Goal: Task Accomplishment & Management: Use online tool/utility

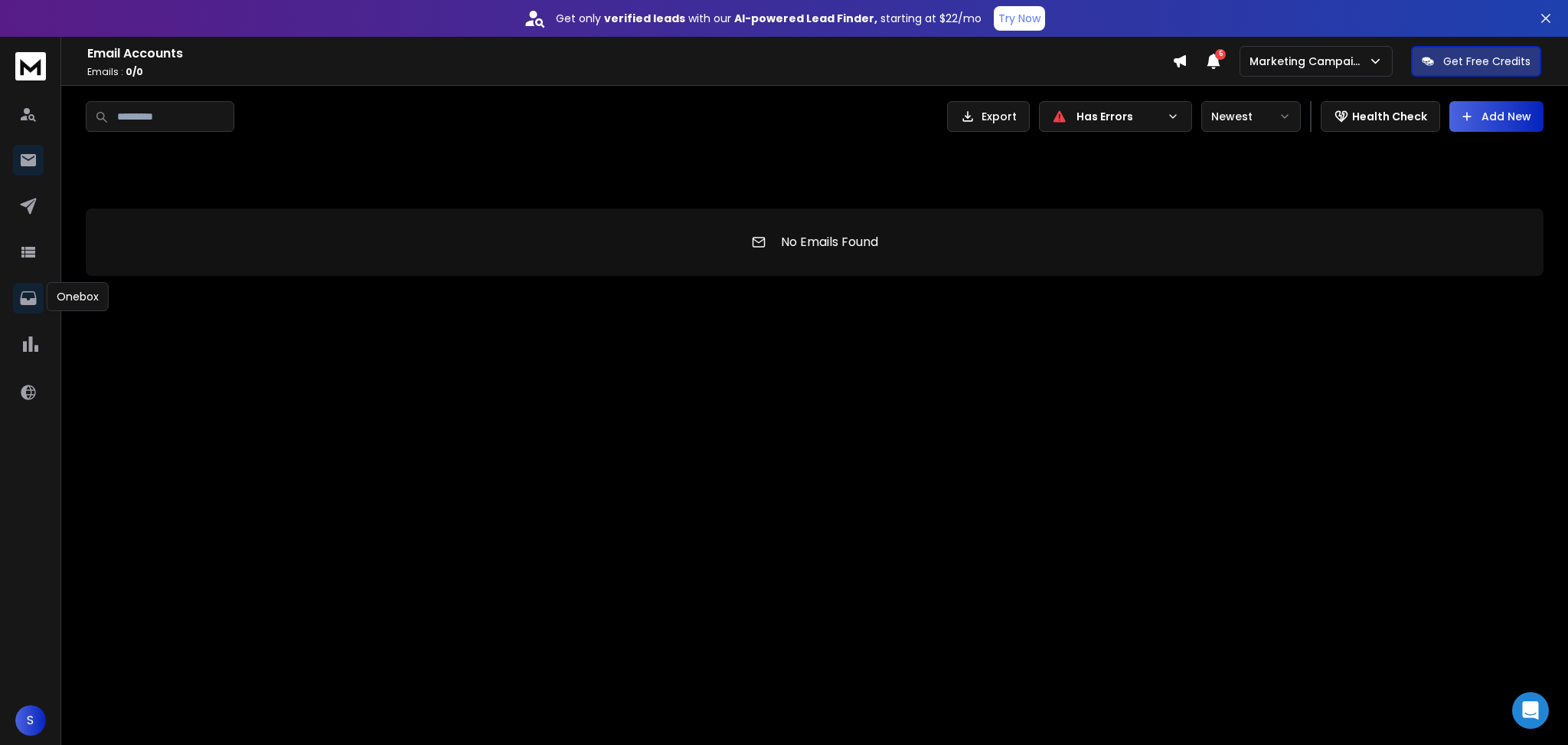
drag, startPoint x: 0, startPoint y: 0, endPoint x: 24, endPoint y: 296, distance: 297.0
click at [24, 296] on icon at bounding box center [28, 298] width 18 height 18
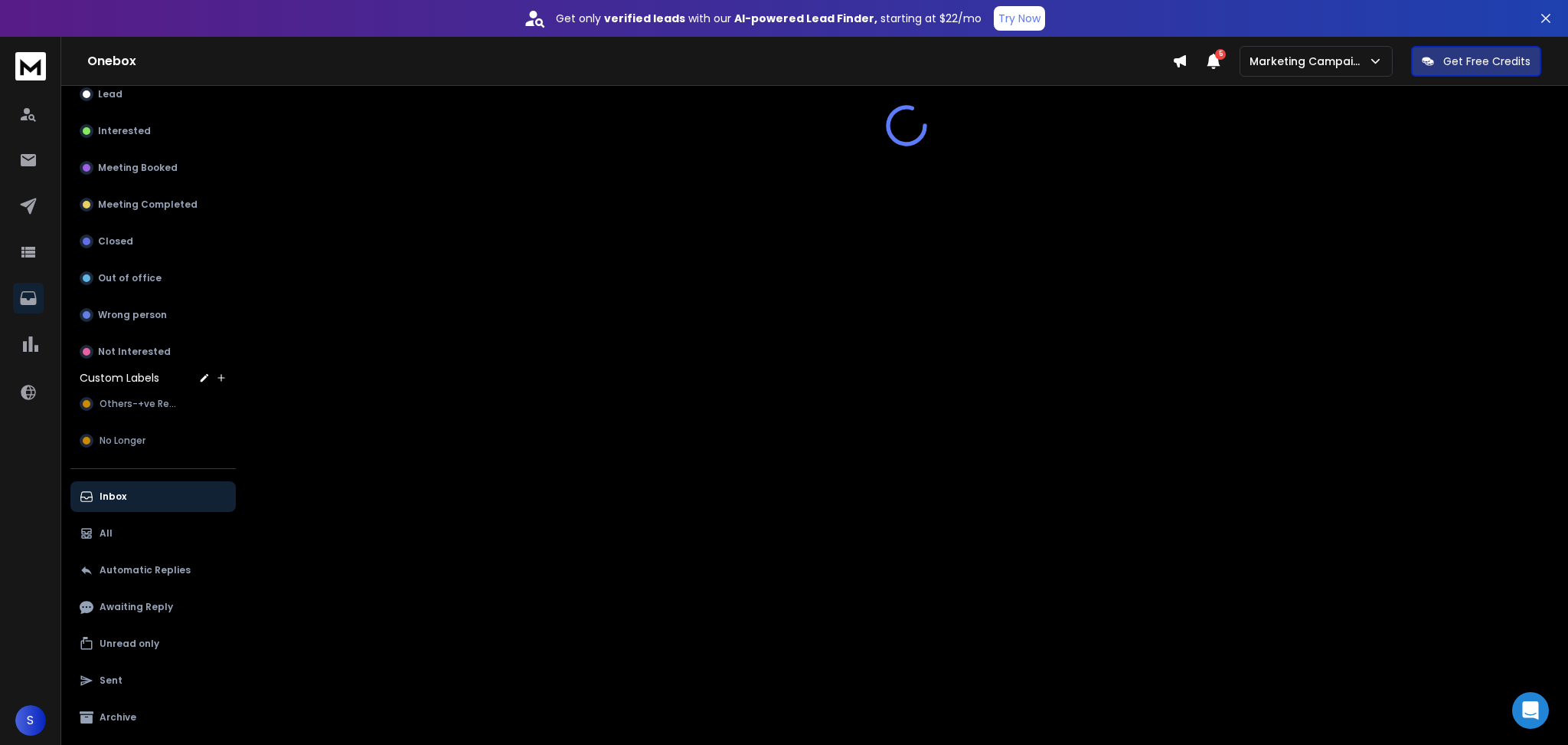
scroll to position [206, 0]
click at [144, 518] on button "All" at bounding box center [153, 533] width 165 height 31
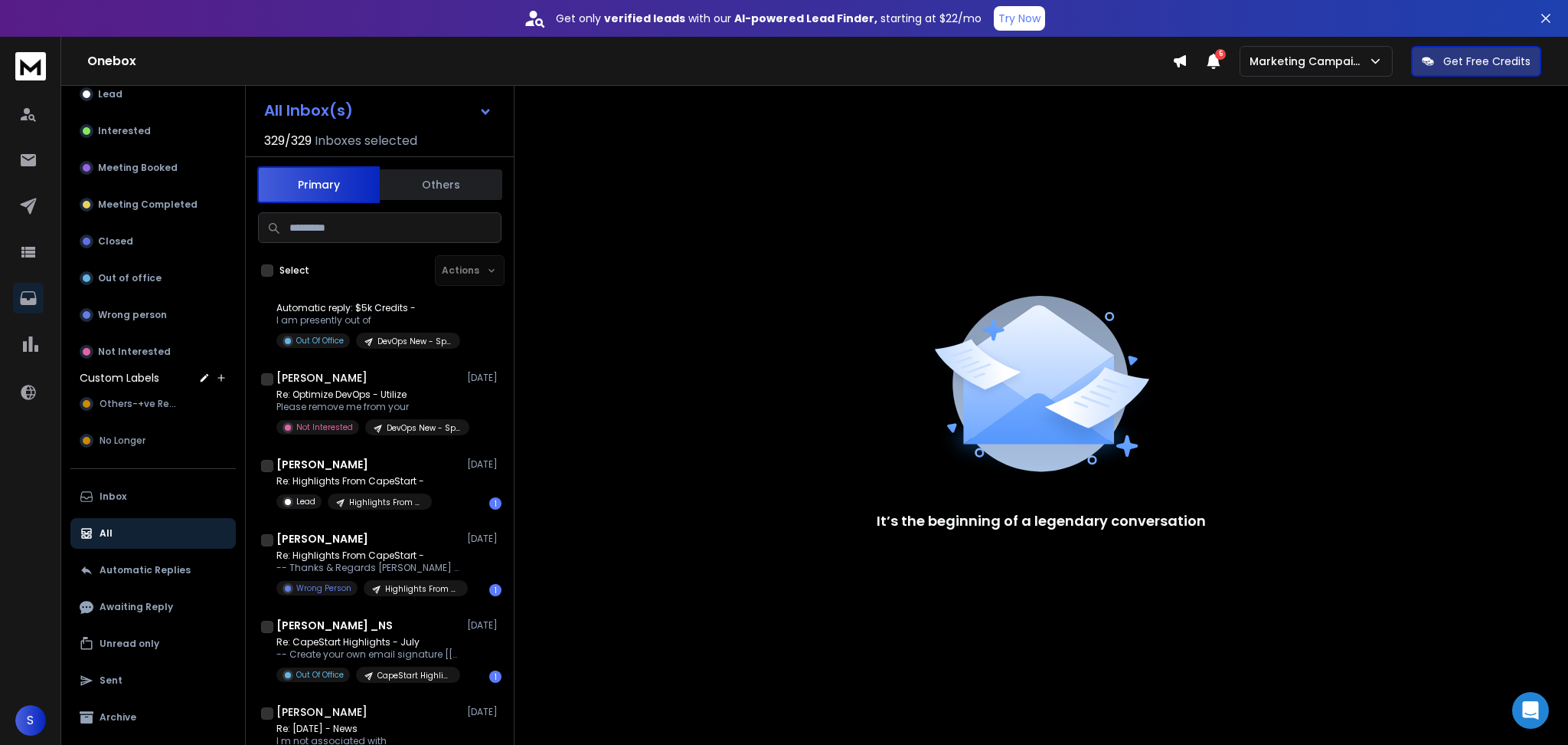
scroll to position [2452, 0]
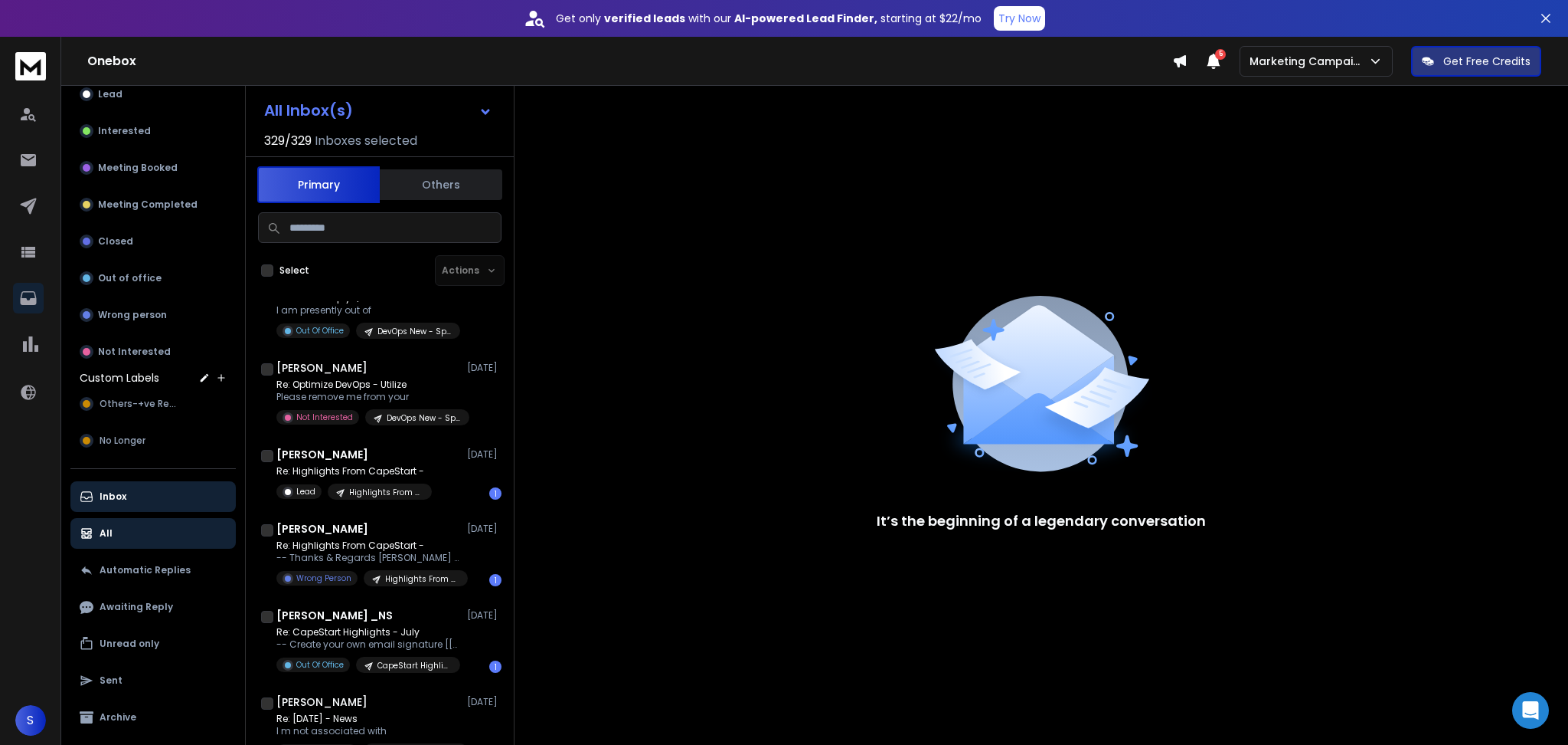
click at [143, 481] on button "Inbox" at bounding box center [153, 496] width 165 height 31
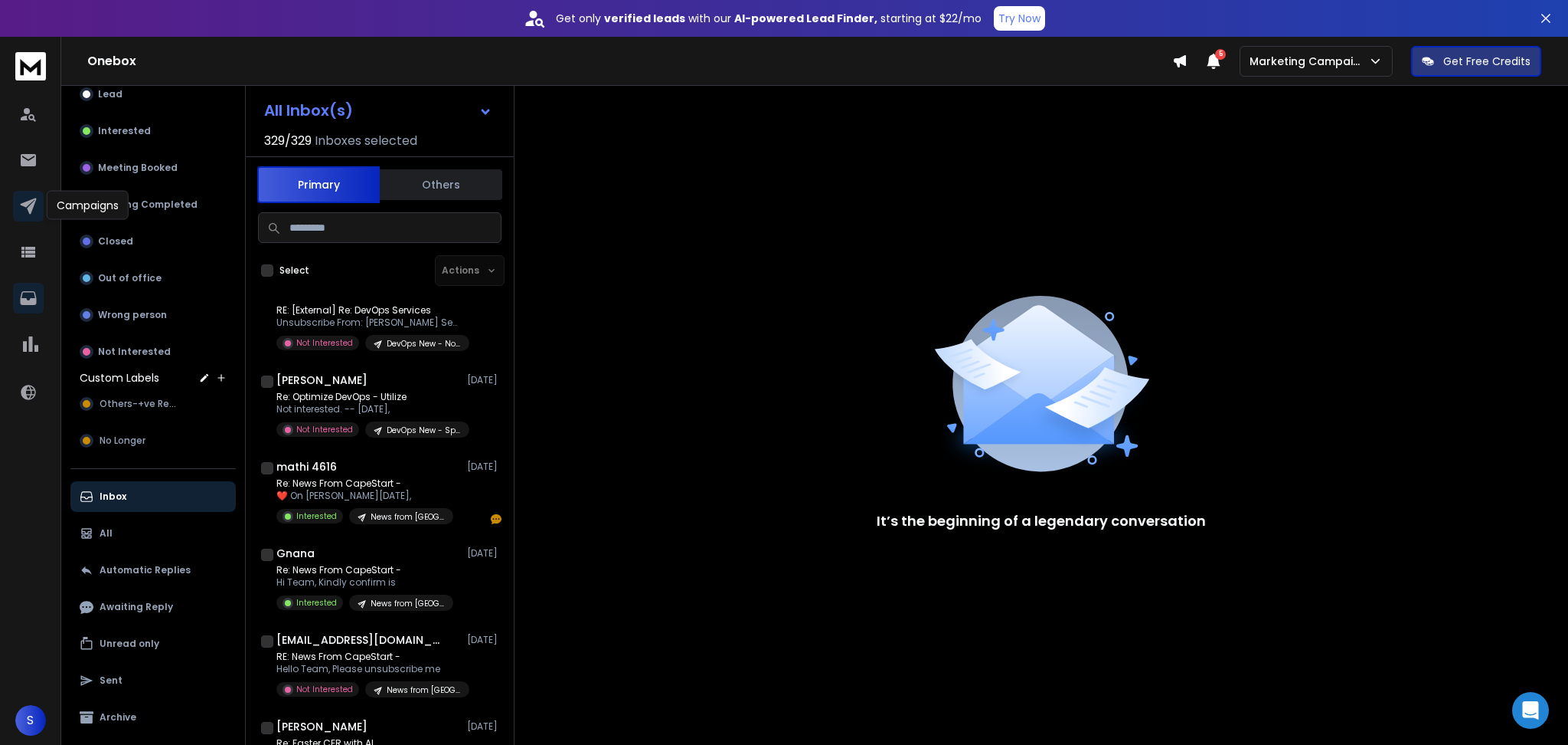
click at [19, 208] on icon at bounding box center [28, 206] width 18 height 18
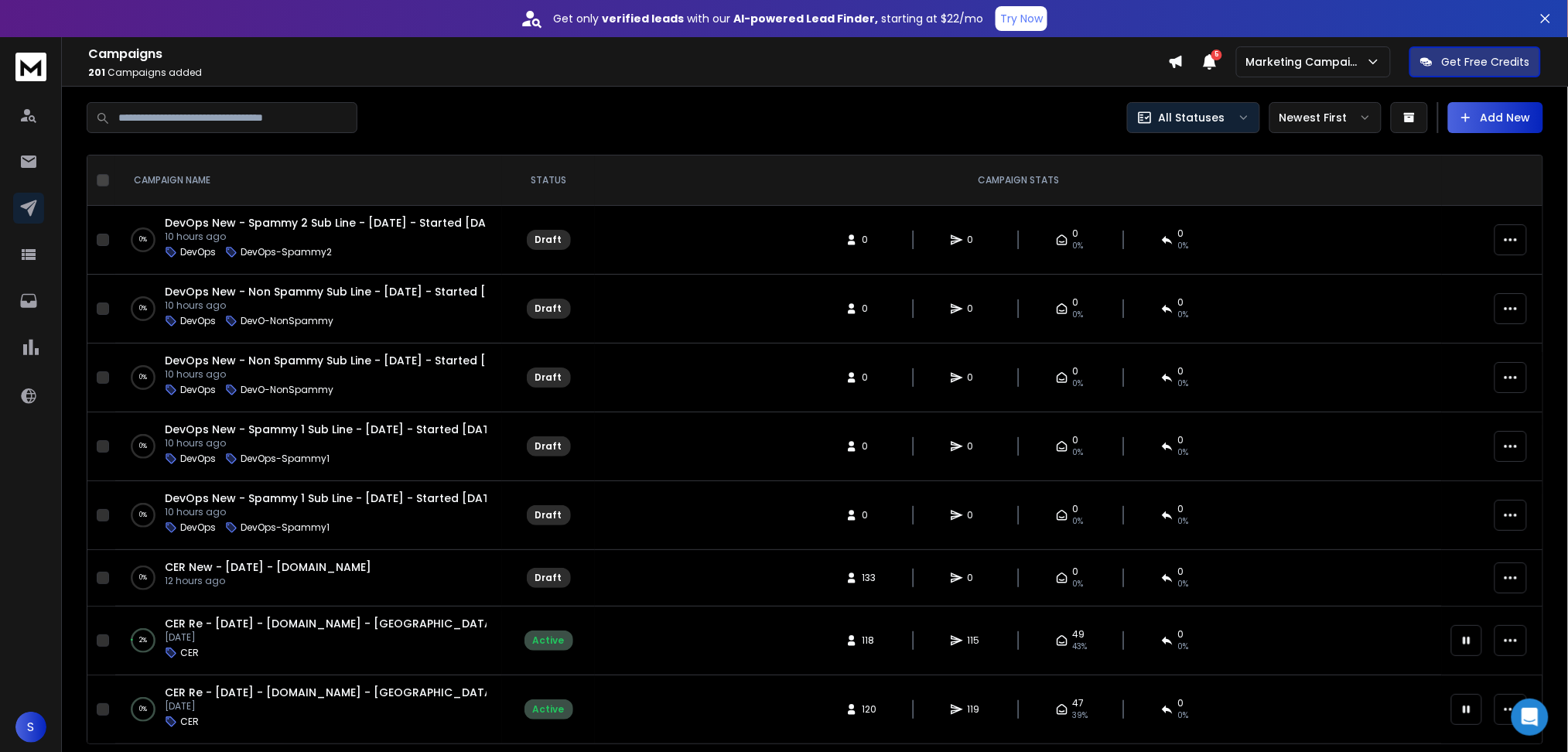
click at [1242, 111] on icon "button" at bounding box center [1244, 118] width 12 height 12
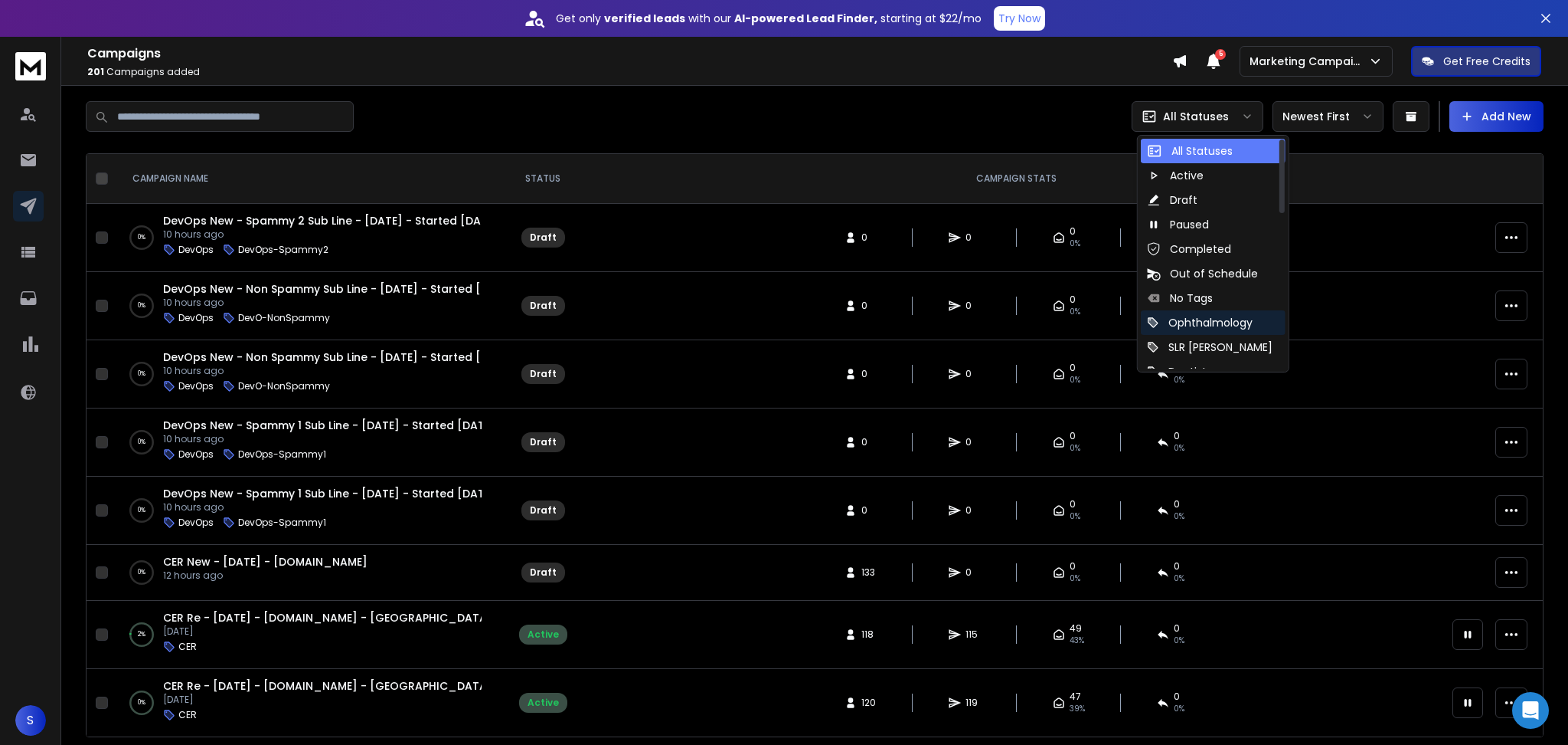
click at [1186, 327] on div "Ophthalmology" at bounding box center [1200, 323] width 106 height 16
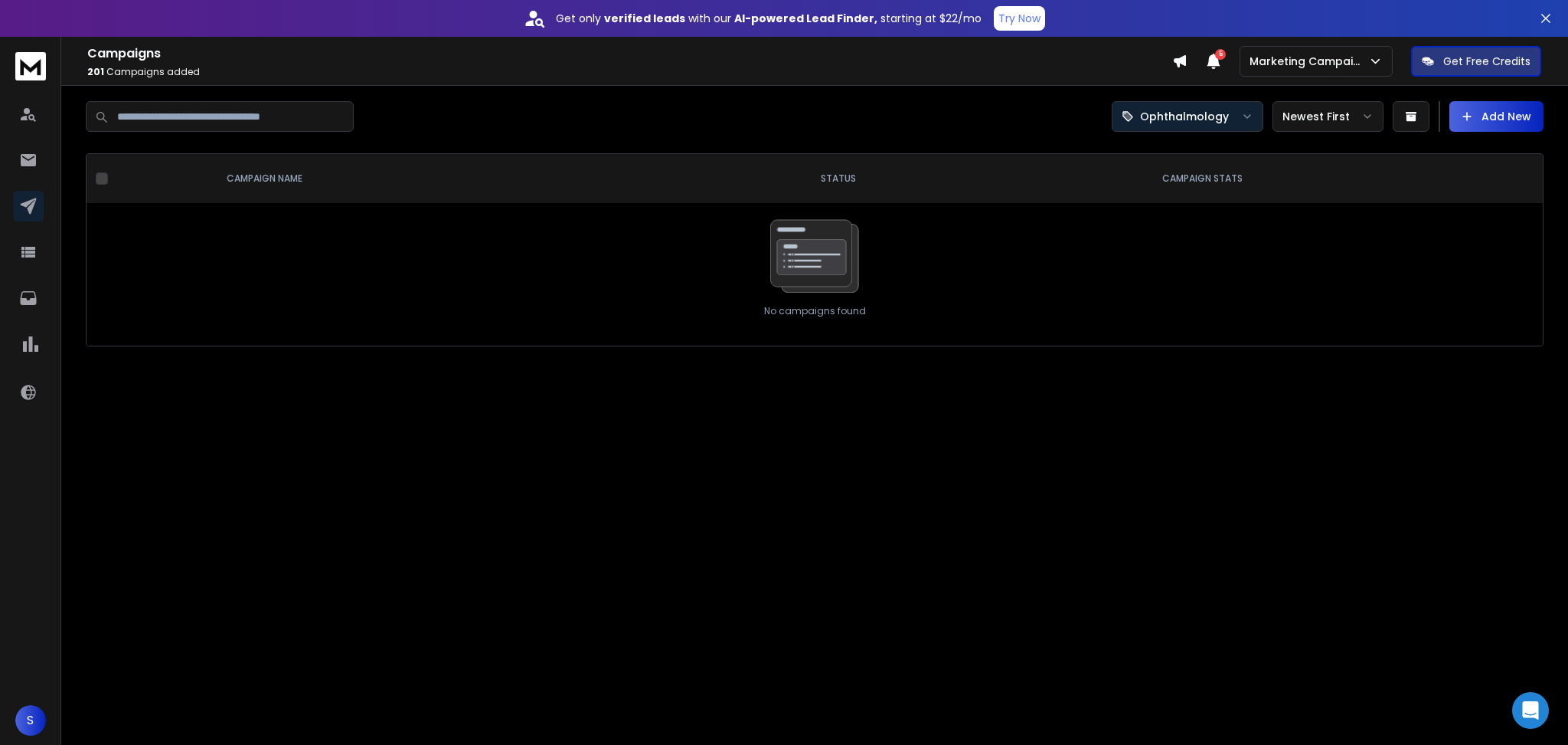
click at [1198, 110] on p "Ophthalmology" at bounding box center [1185, 116] width 89 height 16
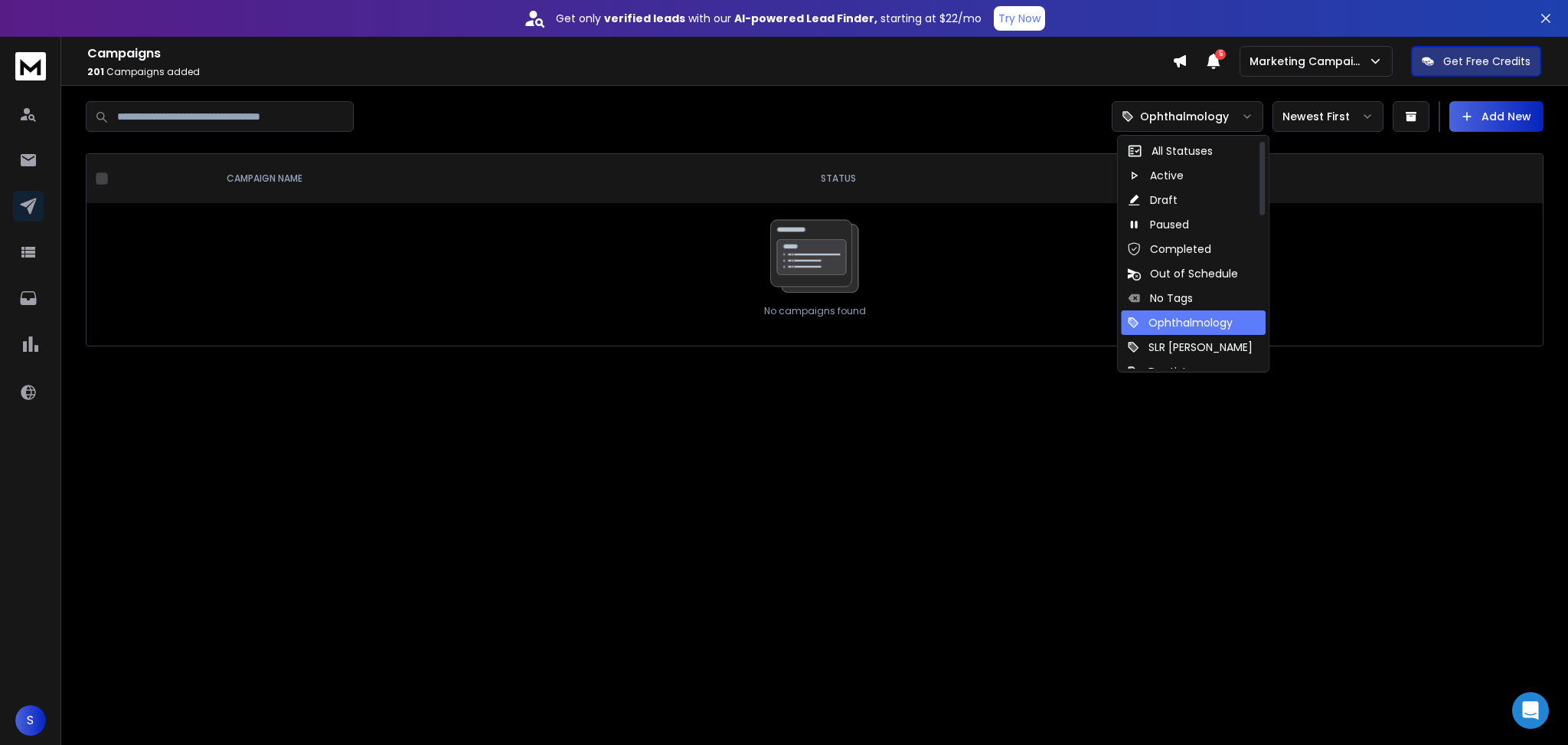
scroll to position [102, 0]
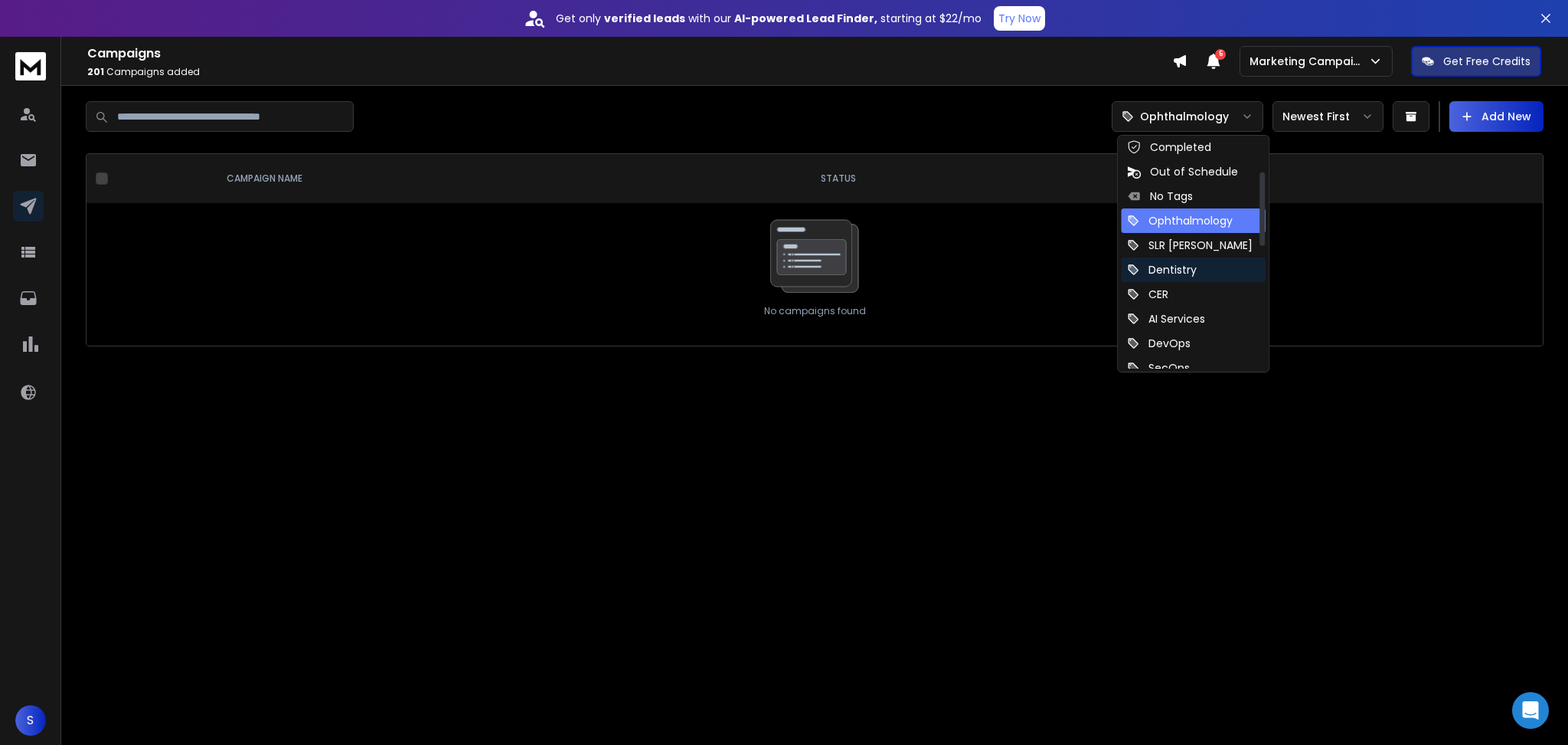
click at [1192, 267] on div "Dentistry" at bounding box center [1162, 270] width 70 height 16
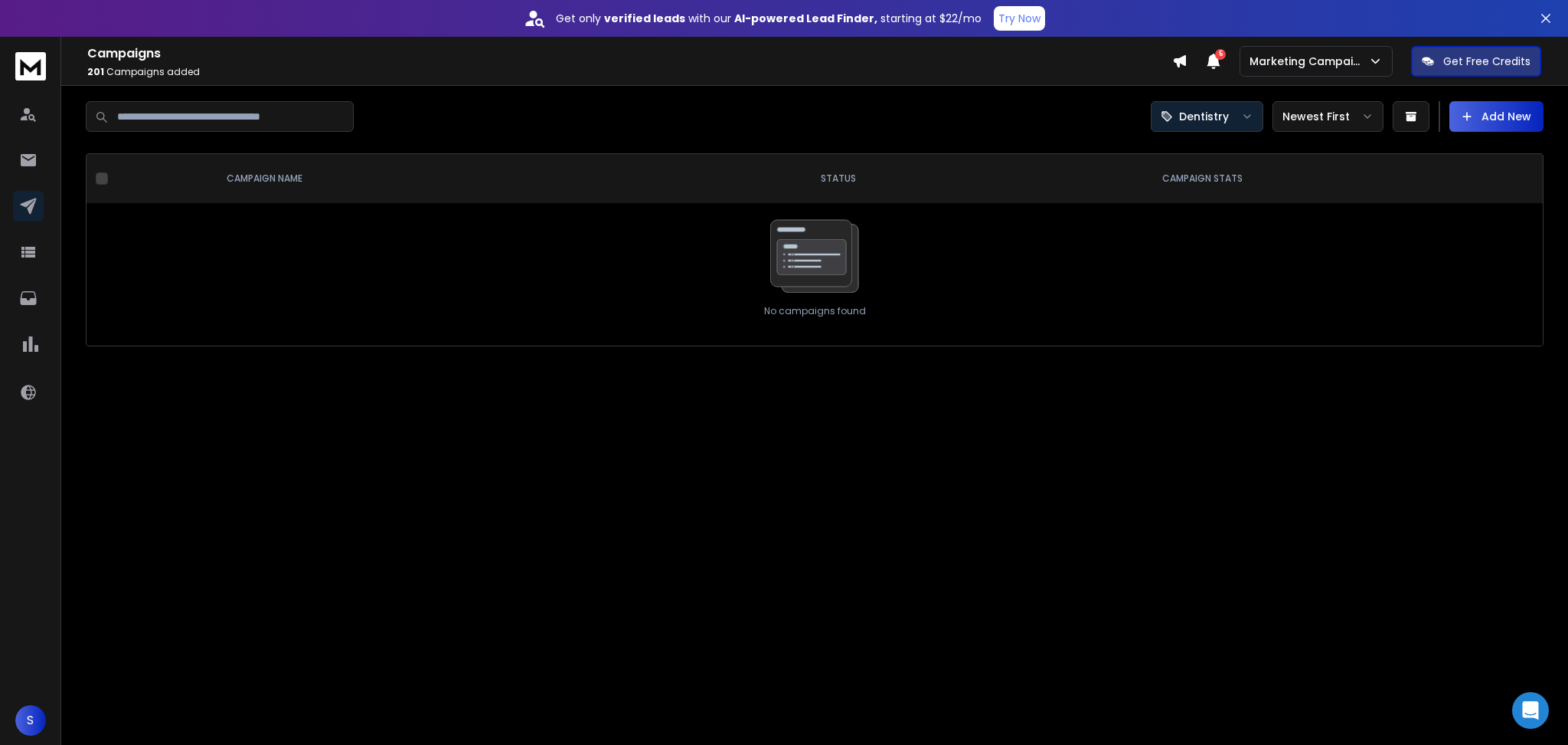
click at [1210, 126] on button "Dentistry" at bounding box center [1207, 116] width 113 height 31
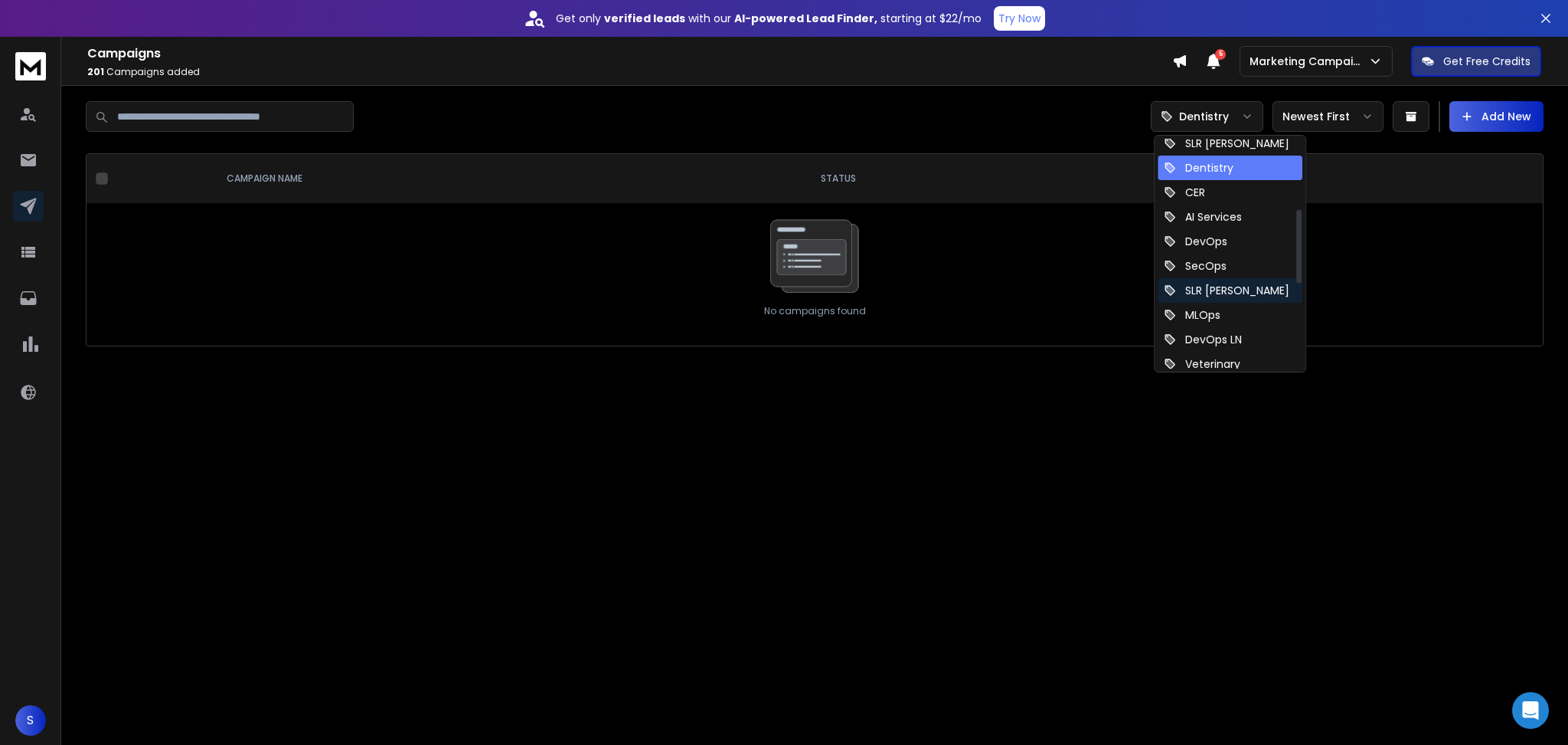
scroll to position [306, 0]
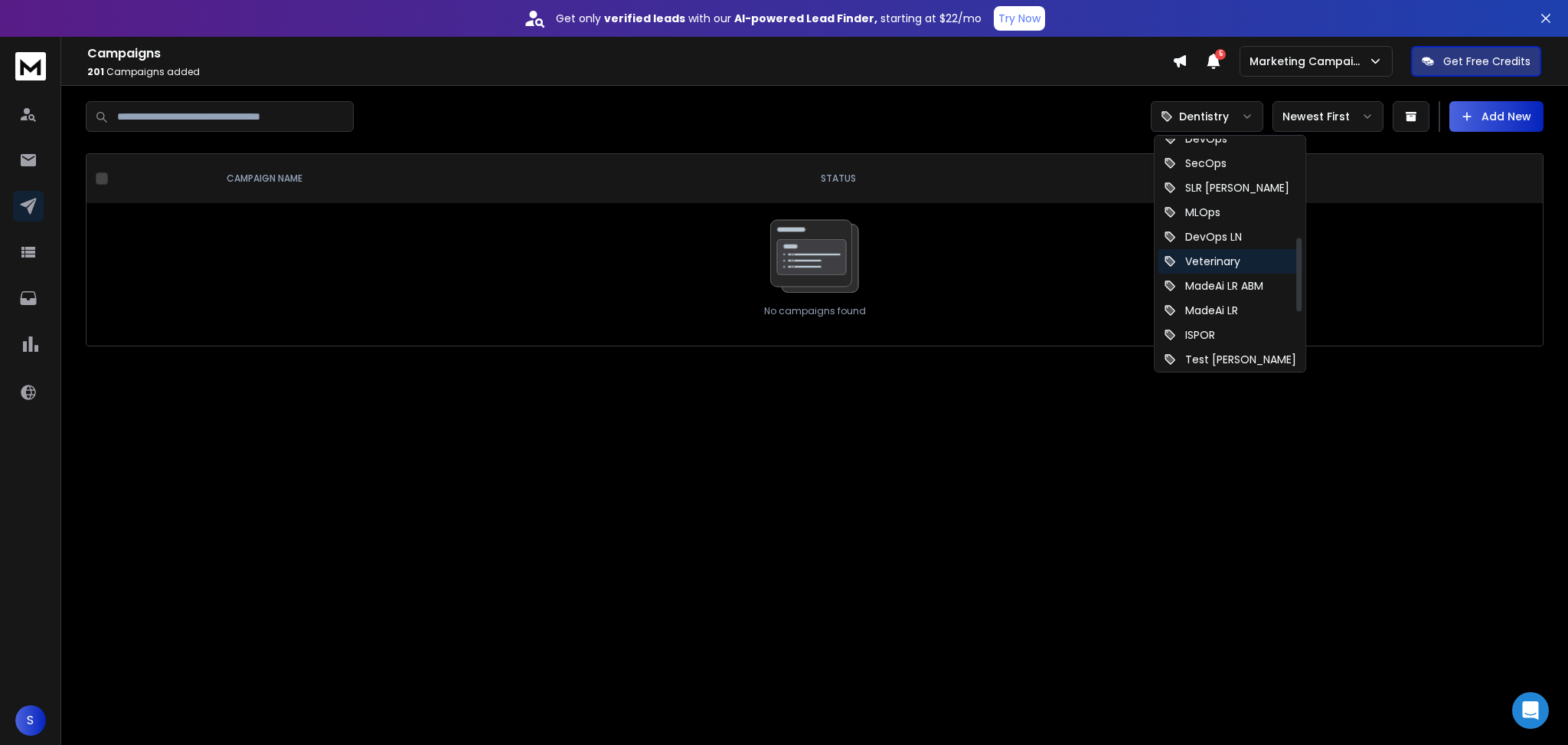
click at [1222, 256] on div "Veterinary" at bounding box center [1202, 262] width 77 height 16
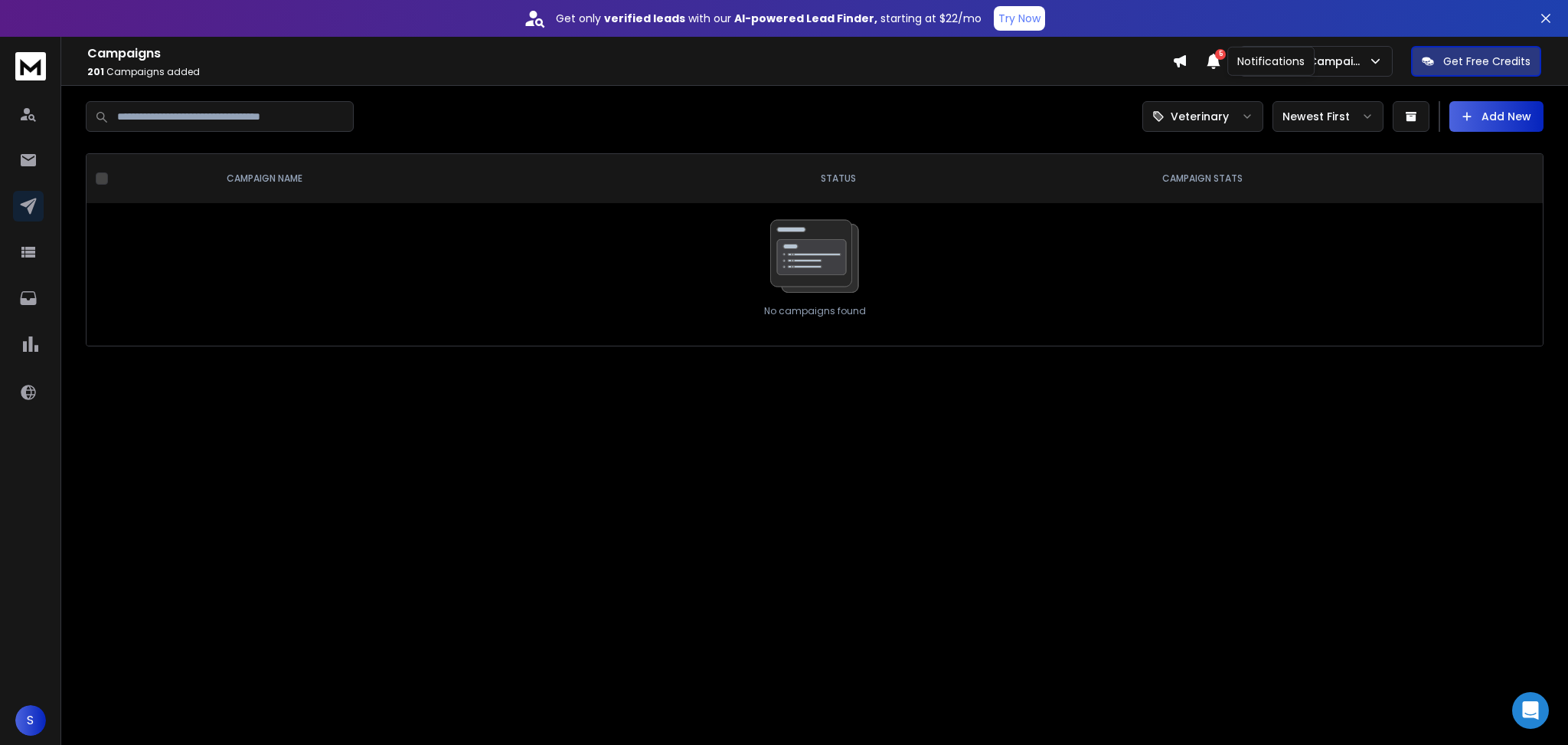
click at [1214, 46] on div "5 Marketing Campaign Get Free Credits" at bounding box center [1357, 61] width 369 height 31
click at [1215, 59] on icon at bounding box center [1214, 60] width 14 height 16
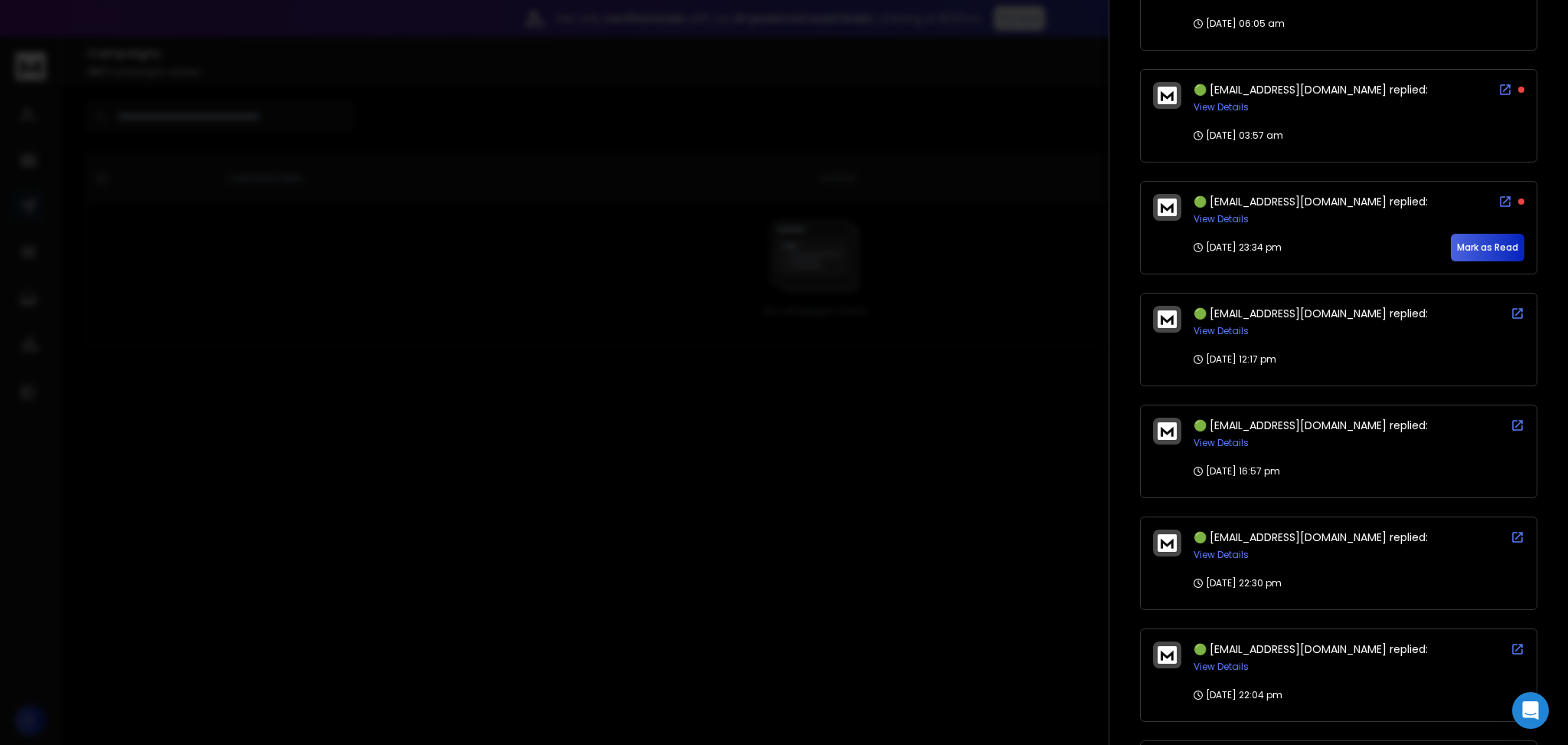
scroll to position [0, 0]
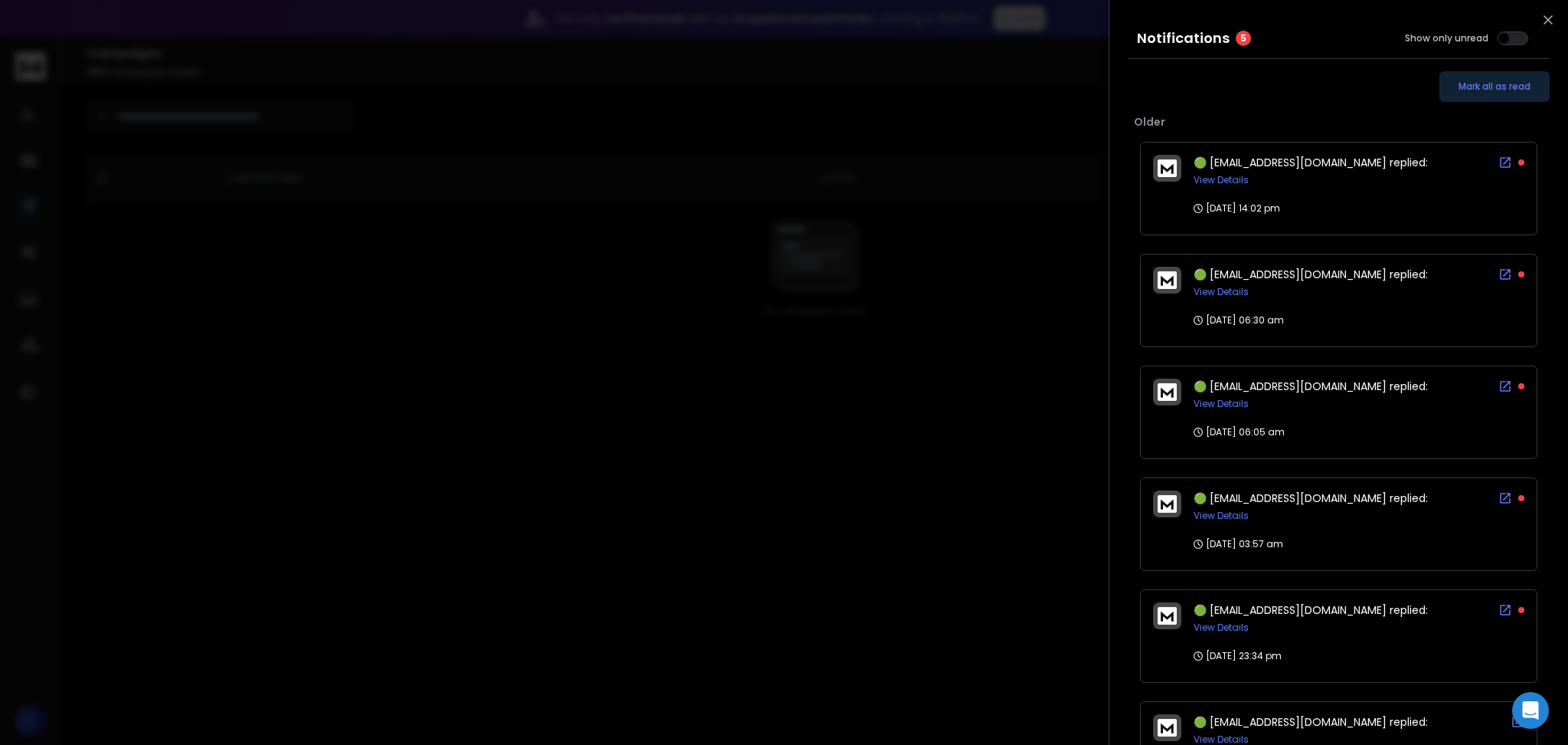
click at [1459, 86] on span "Mark all as read" at bounding box center [1494, 87] width 72 height 12
